Goal: Task Accomplishment & Management: Use online tool/utility

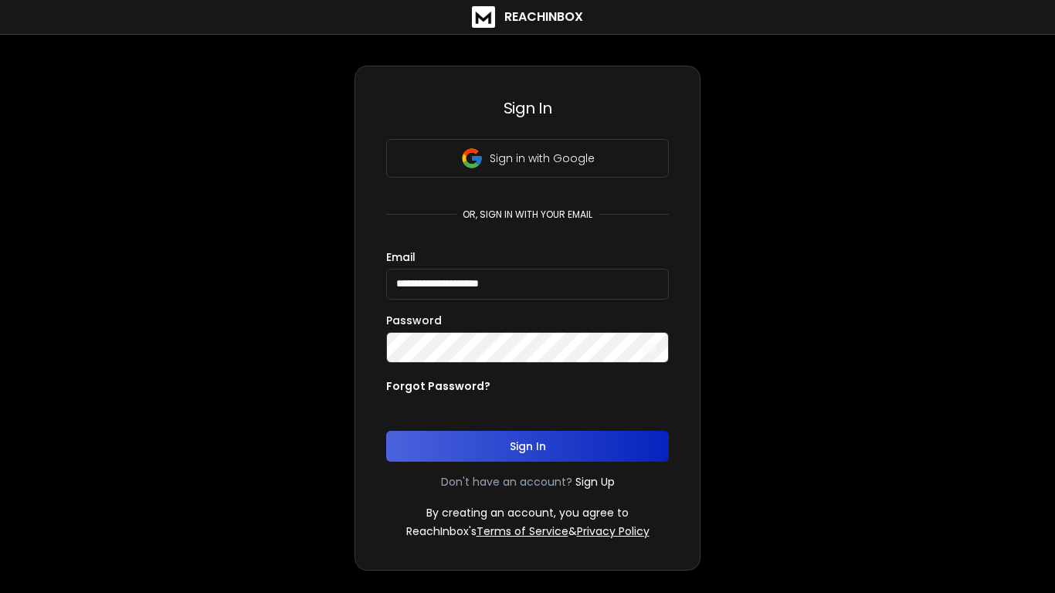
type input "**********"
click at [528, 446] on button "Sign In" at bounding box center [527, 446] width 283 height 31
